Goal: Task Accomplishment & Management: Manage account settings

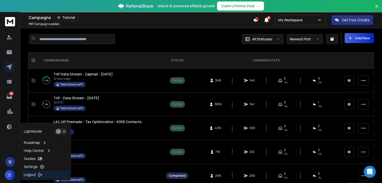
click at [39, 174] on icon at bounding box center [40, 175] width 5 height 5
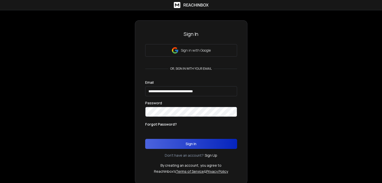
click at [162, 96] on form "**********" at bounding box center [191, 115] width 92 height 68
click at [167, 92] on input "**********" at bounding box center [191, 91] width 92 height 10
type input "**********"
click at [177, 139] on button "Sign In" at bounding box center [191, 144] width 92 height 10
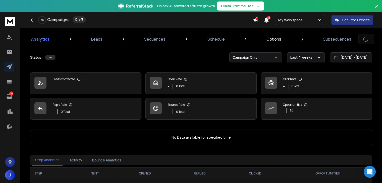
click at [277, 36] on p "Options" at bounding box center [273, 39] width 15 height 6
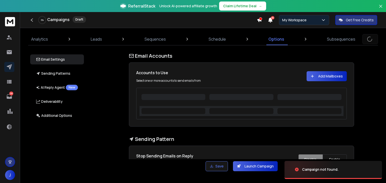
click at [288, 21] on p "My Workspace" at bounding box center [295, 20] width 26 height 5
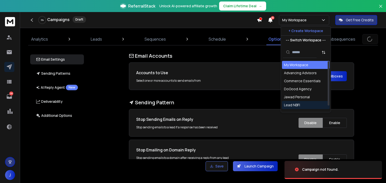
click at [292, 103] on div "Lead NBFI" at bounding box center [292, 105] width 16 height 5
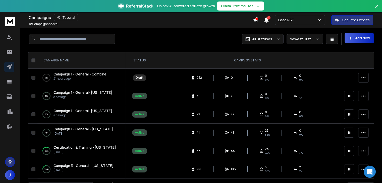
click at [157, 79] on div "952 0 0 0% 0 0%" at bounding box center [247, 78] width 181 height 8
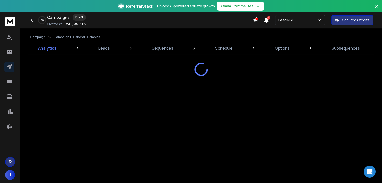
click at [270, 44] on div "Analytics Leads Sequences Schedule Options Subsequences" at bounding box center [199, 48] width 342 height 12
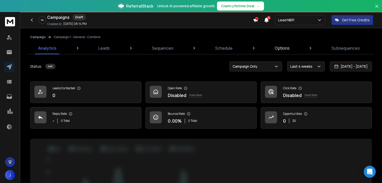
click at [280, 49] on p "Options" at bounding box center [282, 48] width 15 height 6
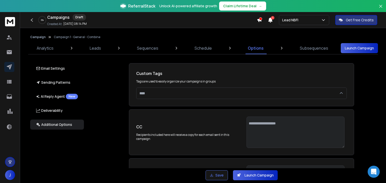
scroll to position [1016, 0]
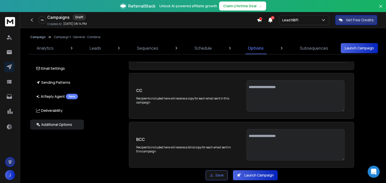
click at [244, 175] on button "Launch Campaign" at bounding box center [255, 176] width 45 height 10
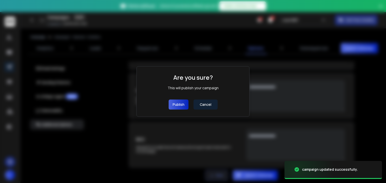
click at [186, 106] on button "Publish" at bounding box center [179, 105] width 20 height 10
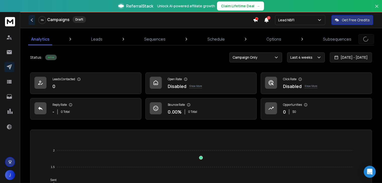
click at [32, 20] on icon at bounding box center [32, 20] width 5 height 5
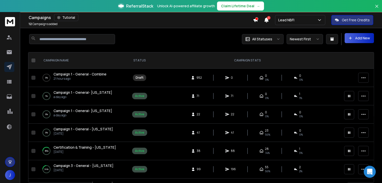
click at [115, 29] on div "Campaigns 12 Campaigns Added All Statuses Newest First Add New CAMPAIGN NAME ST…" at bounding box center [201, 124] width 362 height 193
click at [79, 72] on span "Campaign 1 - General - Combine" at bounding box center [79, 74] width 53 height 5
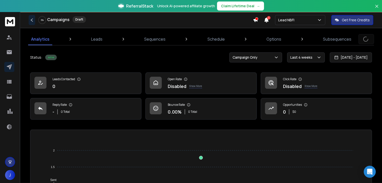
click at [32, 21] on icon at bounding box center [32, 20] width 5 height 5
